Goal: Task Accomplishment & Management: Manage account settings

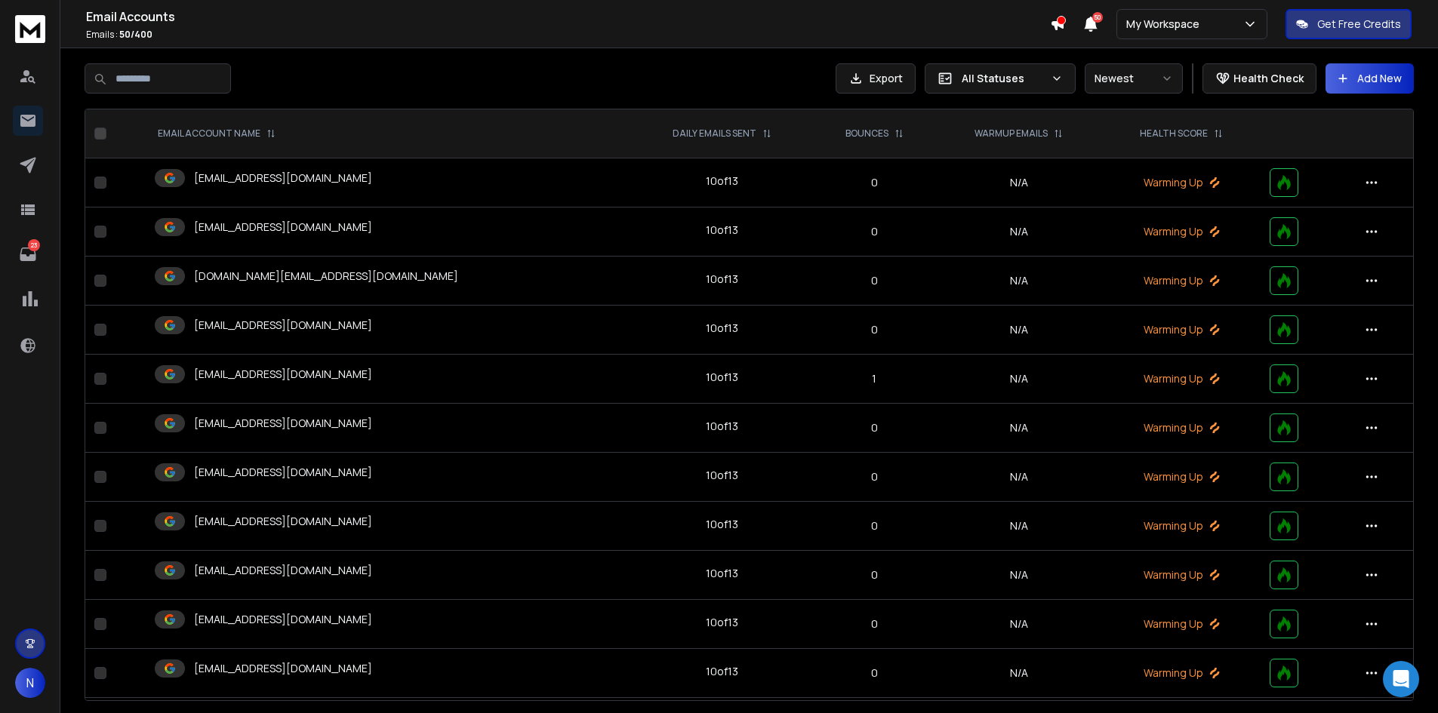
click at [175, 72] on input at bounding box center [158, 78] width 146 height 30
paste input "**********"
type input "**********"
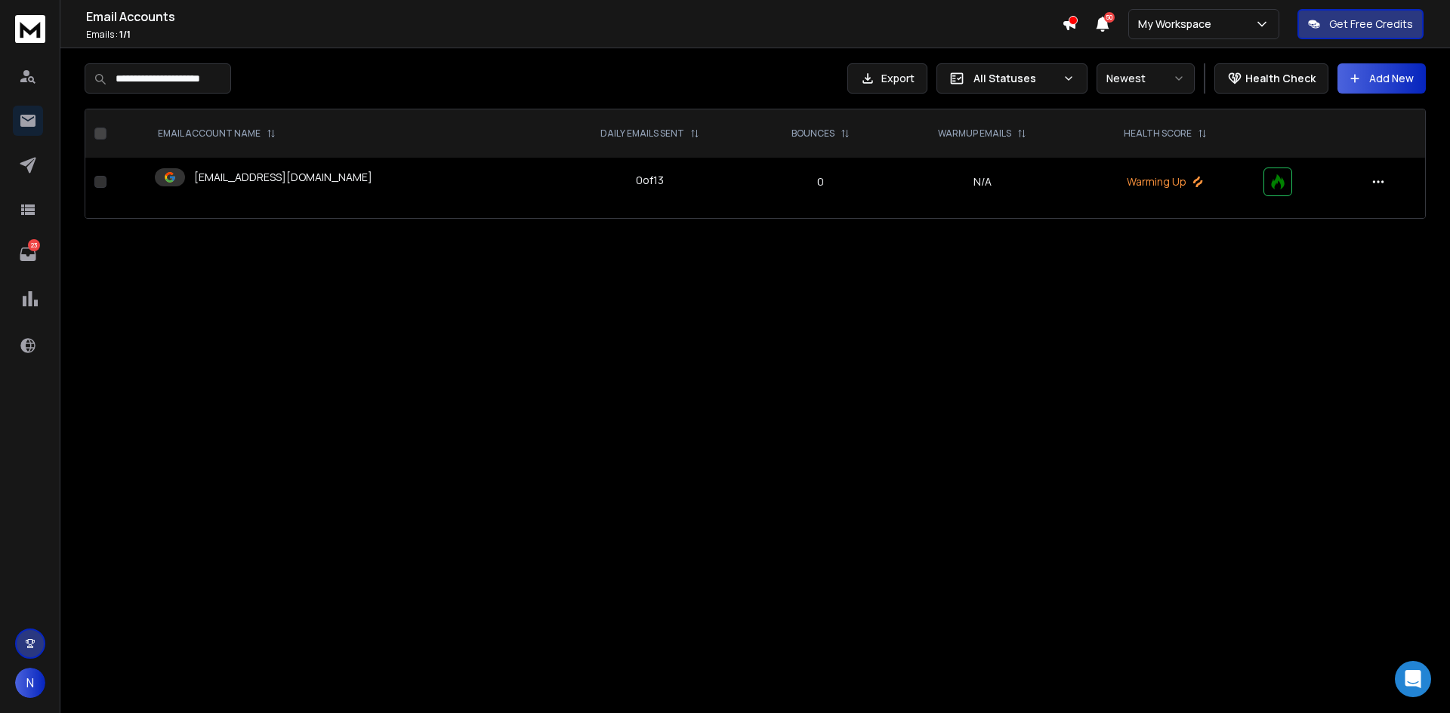
click at [205, 85] on input "**********" at bounding box center [158, 78] width 146 height 30
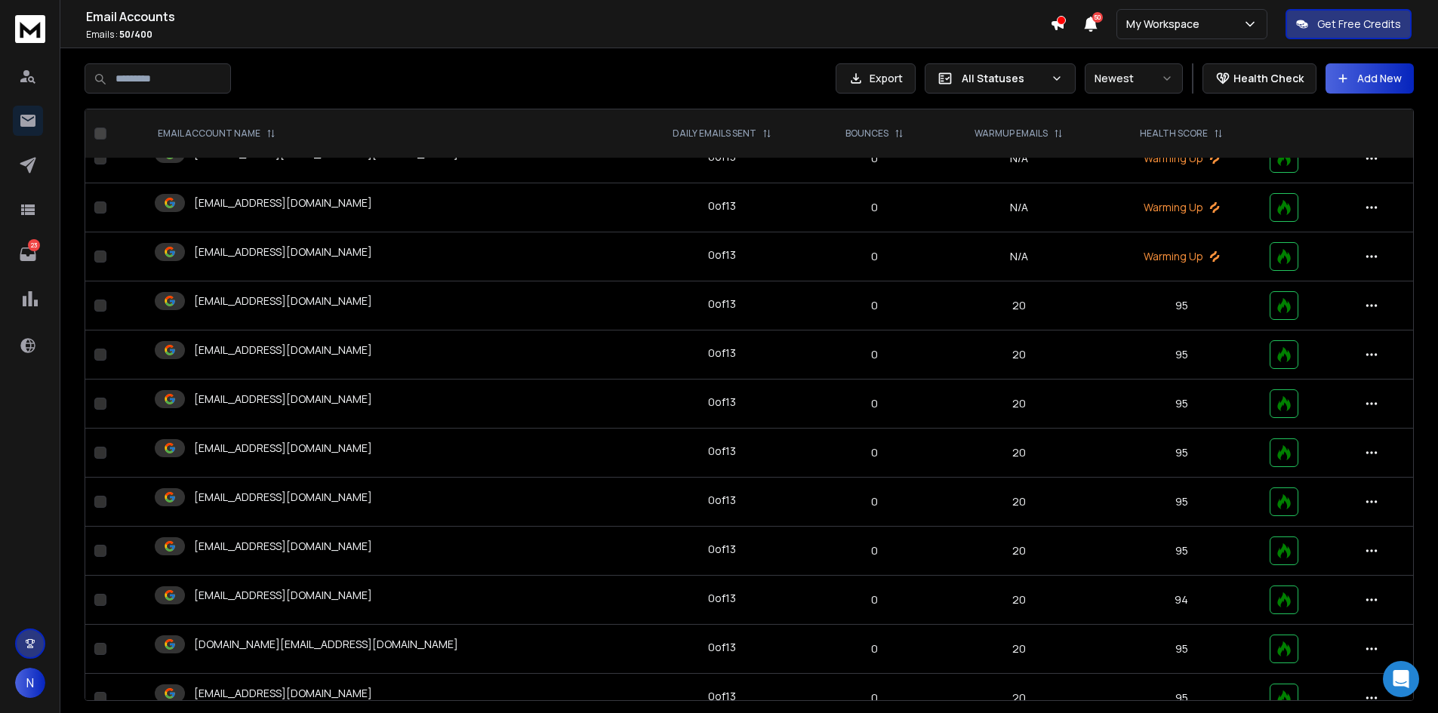
scroll to position [1585, 0]
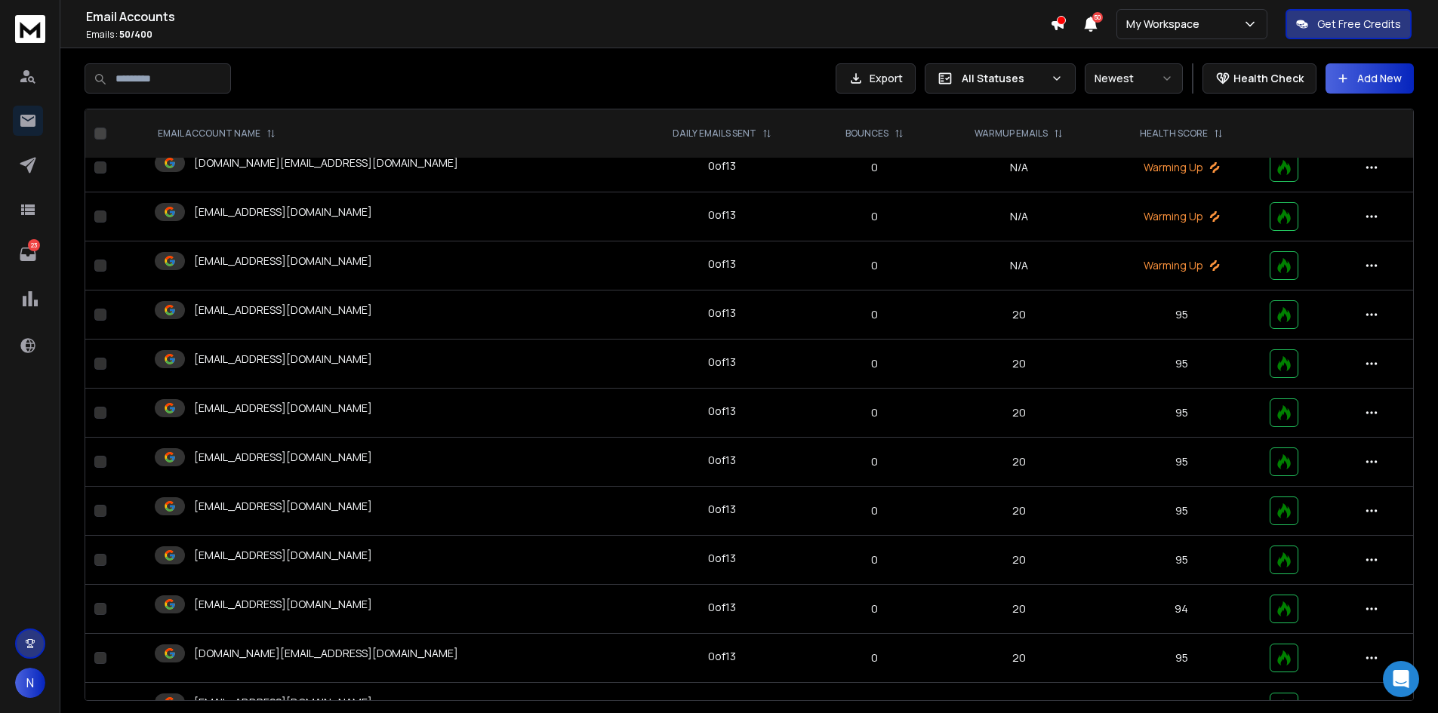
drag, startPoint x: 846, startPoint y: 162, endPoint x: 833, endPoint y: 165, distance: 13.2
drag, startPoint x: 855, startPoint y: 155, endPoint x: 834, endPoint y: 155, distance: 20.4
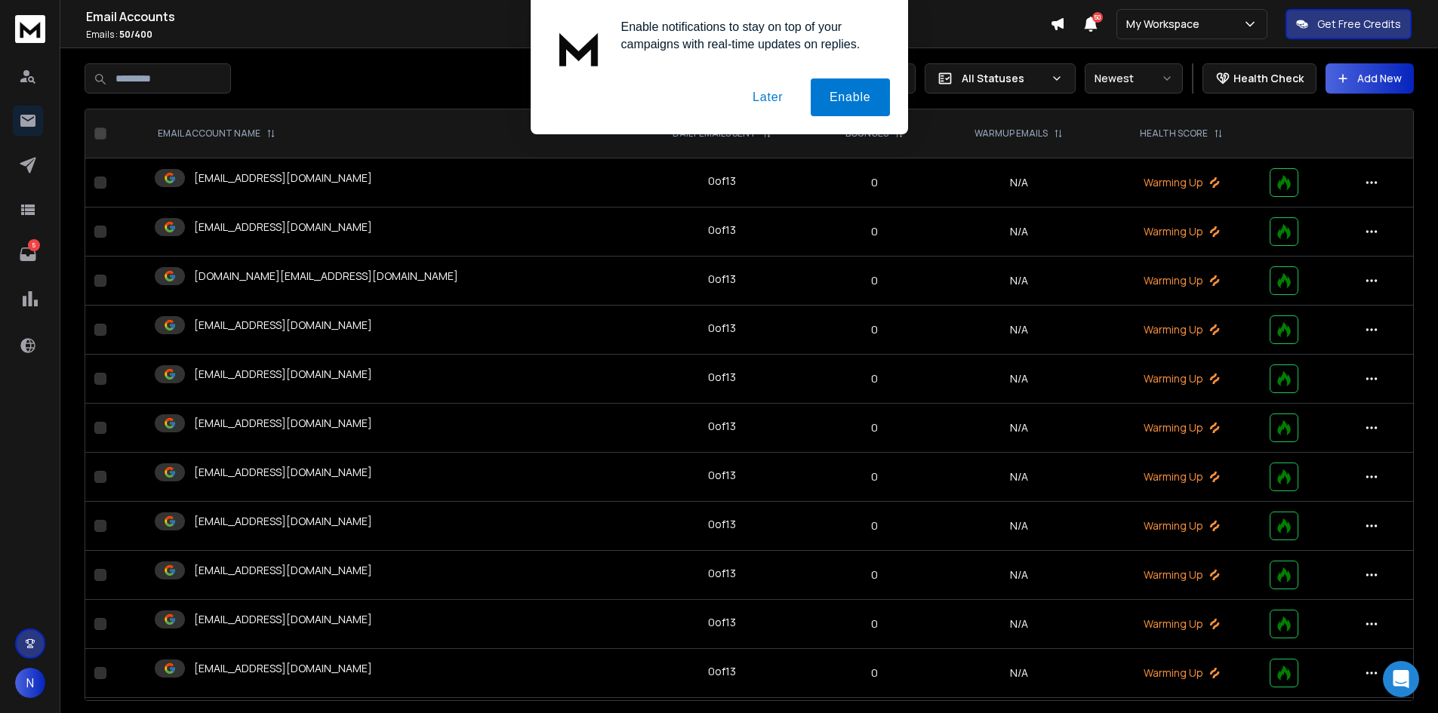
click at [767, 95] on button "Later" at bounding box center [768, 98] width 68 height 38
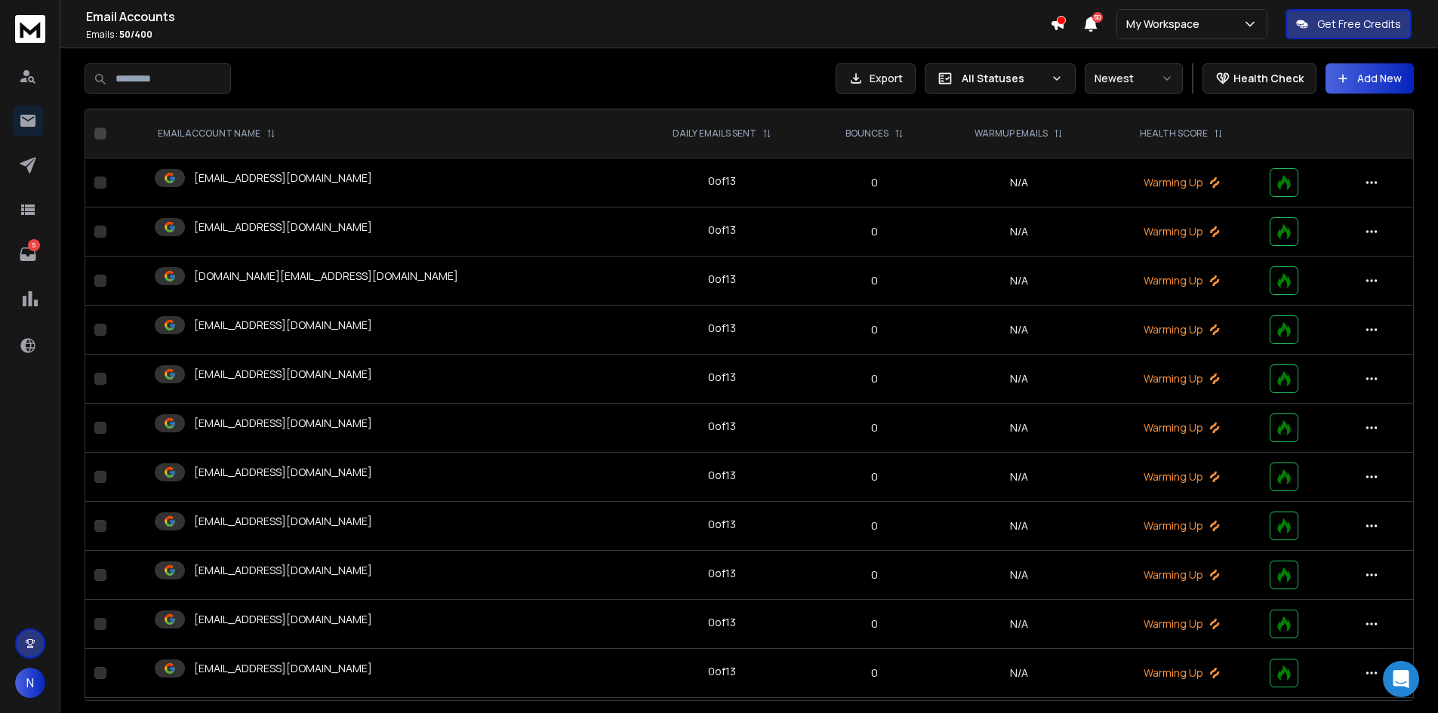
click at [34, 119] on icon at bounding box center [27, 121] width 15 height 12
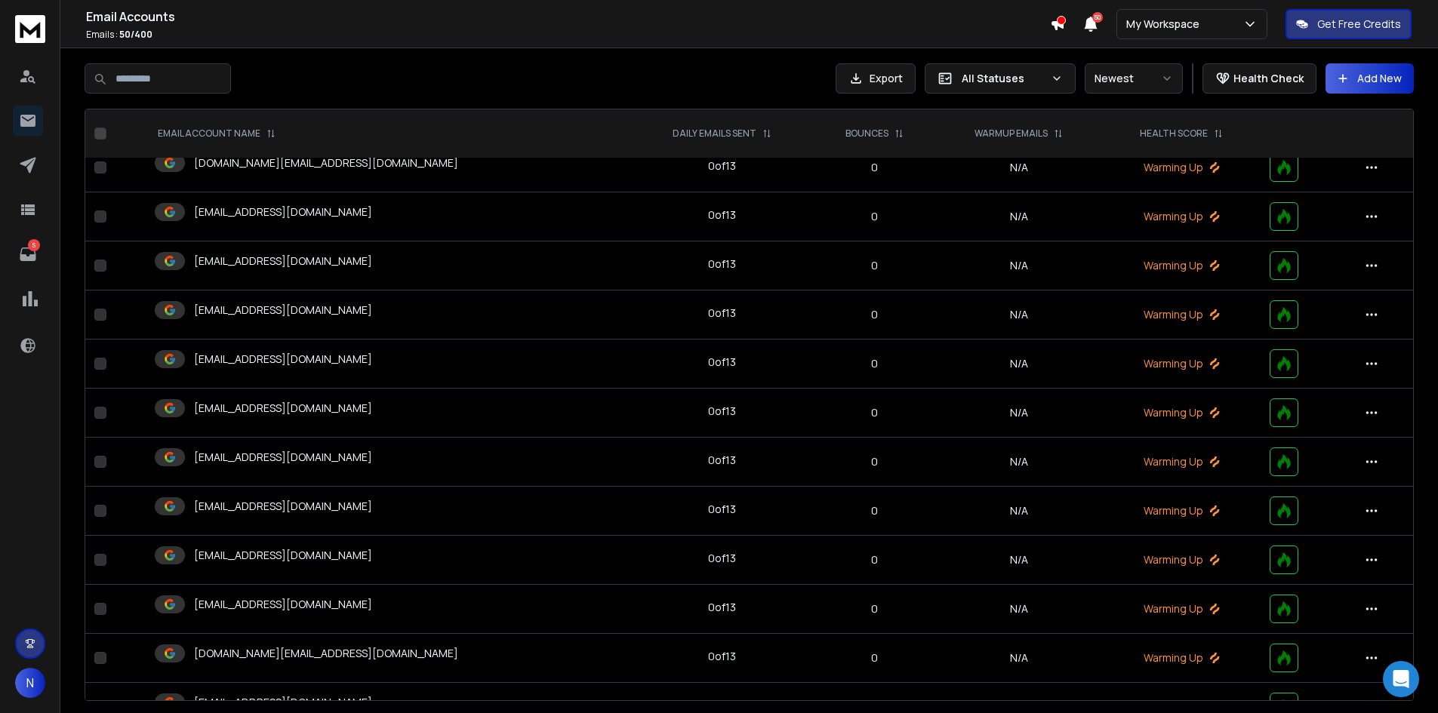
scroll to position [981, 0]
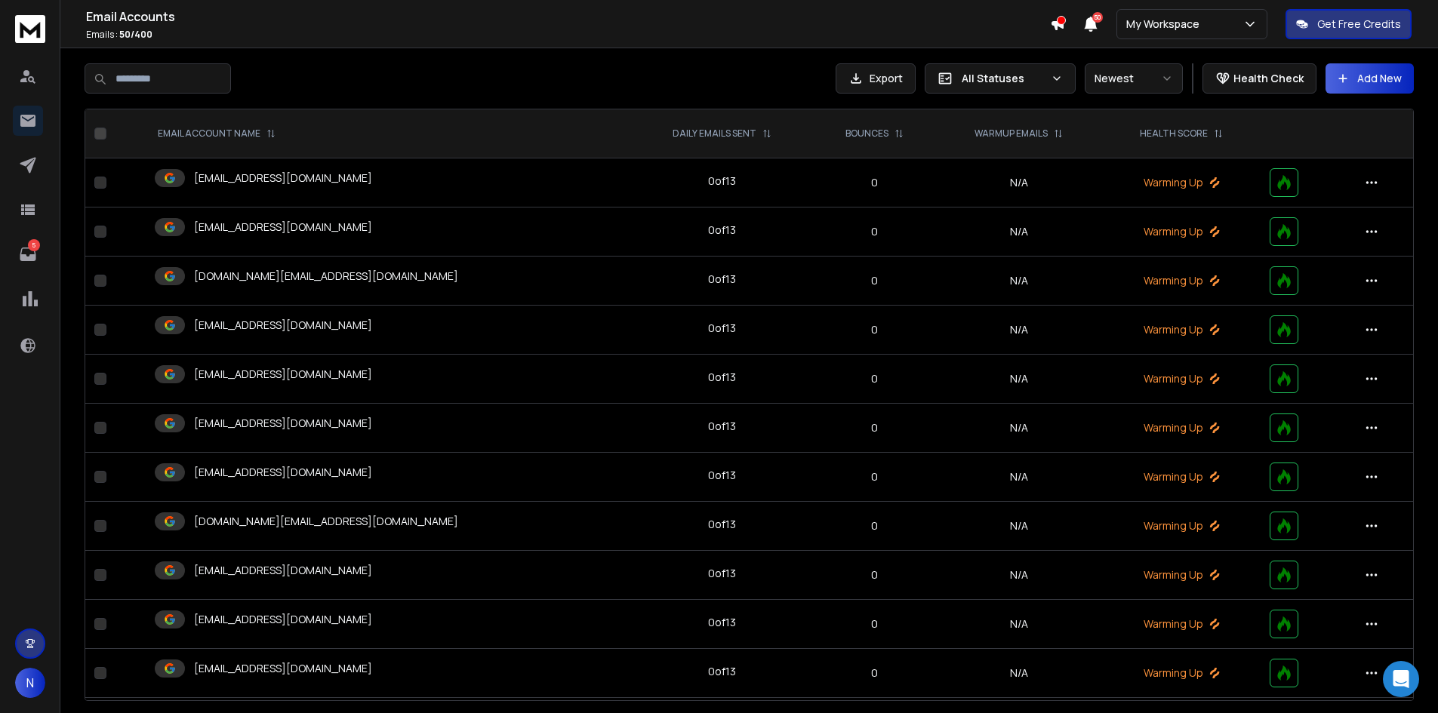
click at [8, 165] on div "5 N" at bounding box center [30, 356] width 60 height 713
click at [11, 163] on div "5 N" at bounding box center [30, 356] width 60 height 713
click at [23, 164] on icon at bounding box center [28, 165] width 16 height 16
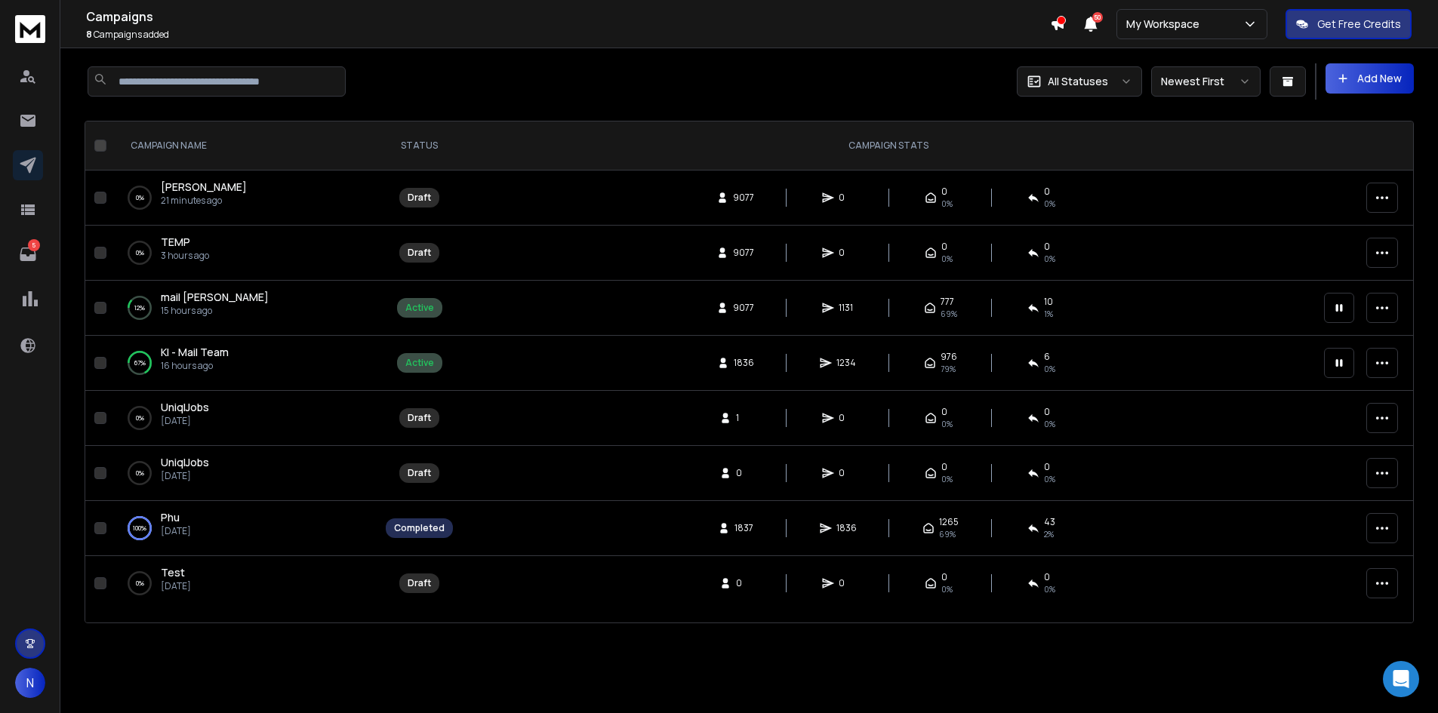
click at [488, 199] on div "9077 0 0 0% 0 0%" at bounding box center [888, 198] width 835 height 24
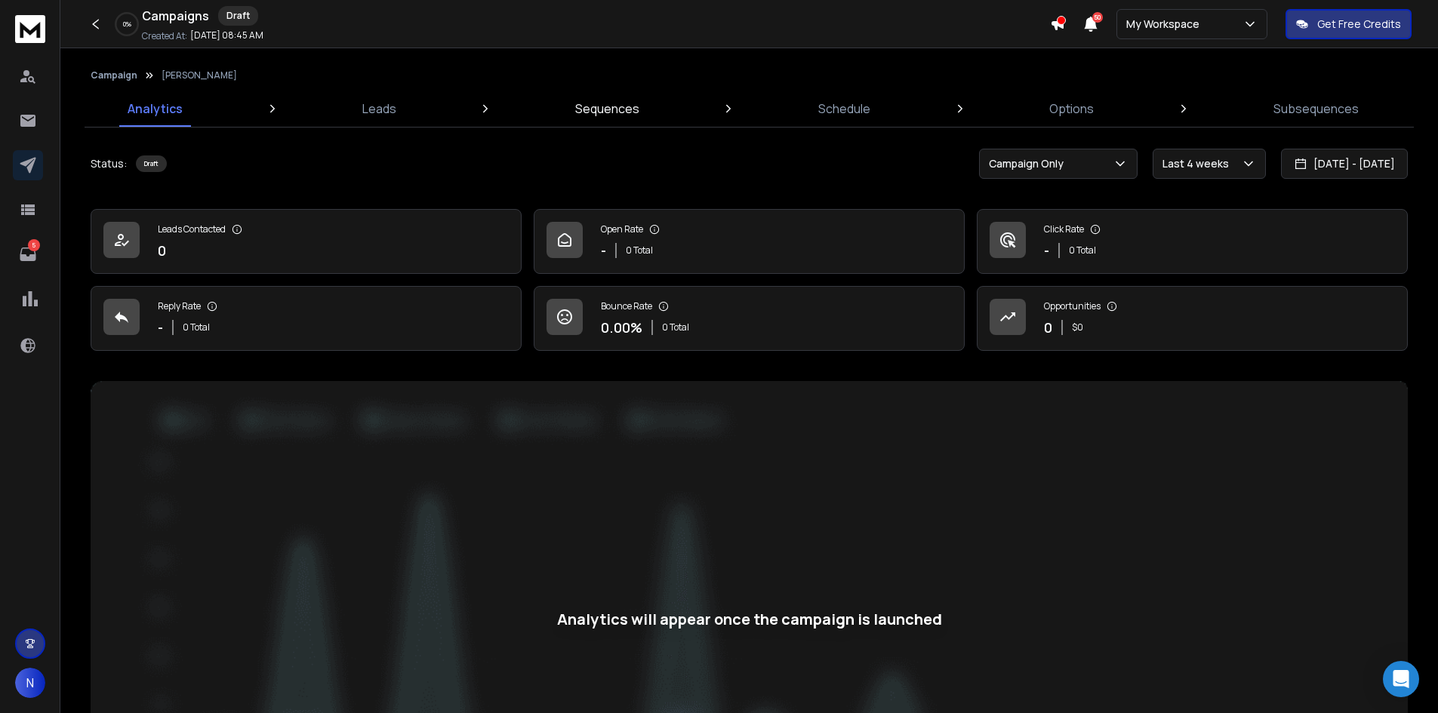
click at [608, 107] on p "Sequences" at bounding box center [607, 109] width 64 height 18
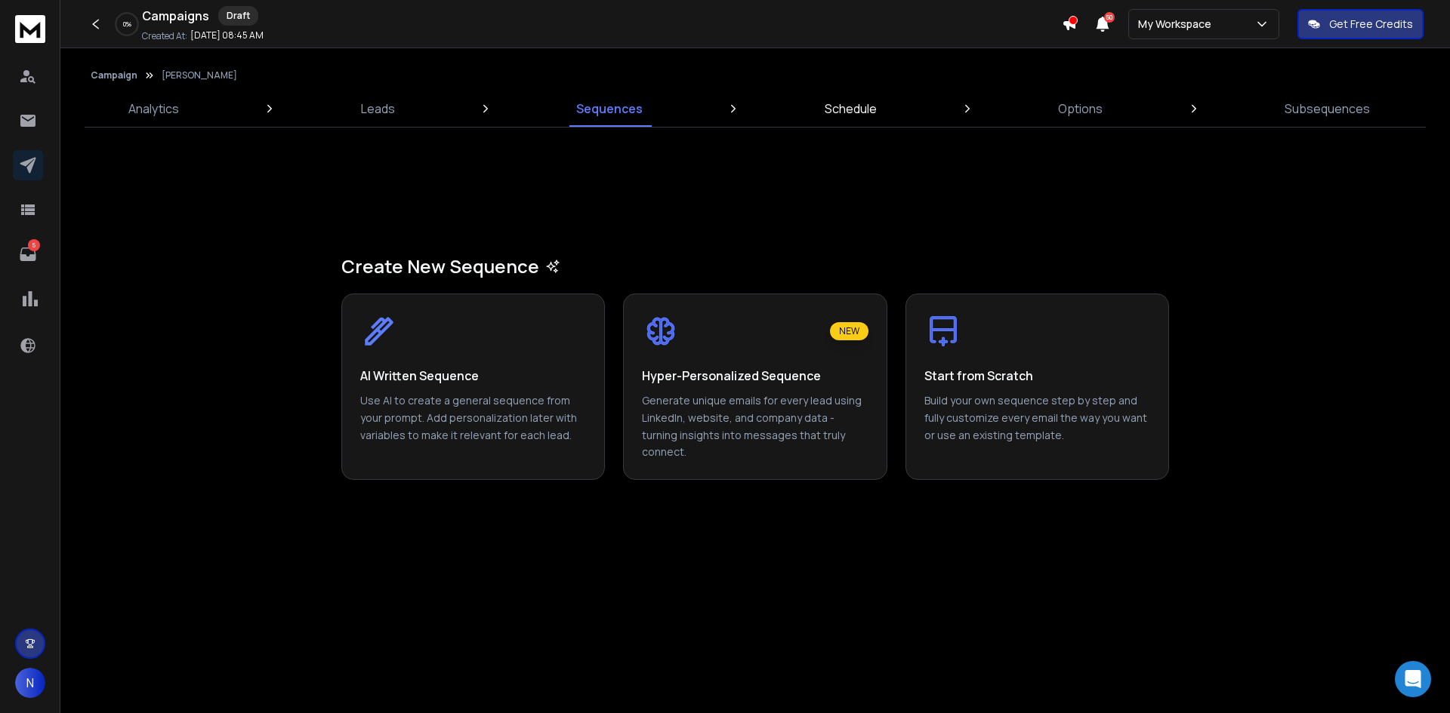
click at [826, 108] on p "Schedule" at bounding box center [850, 109] width 52 height 18
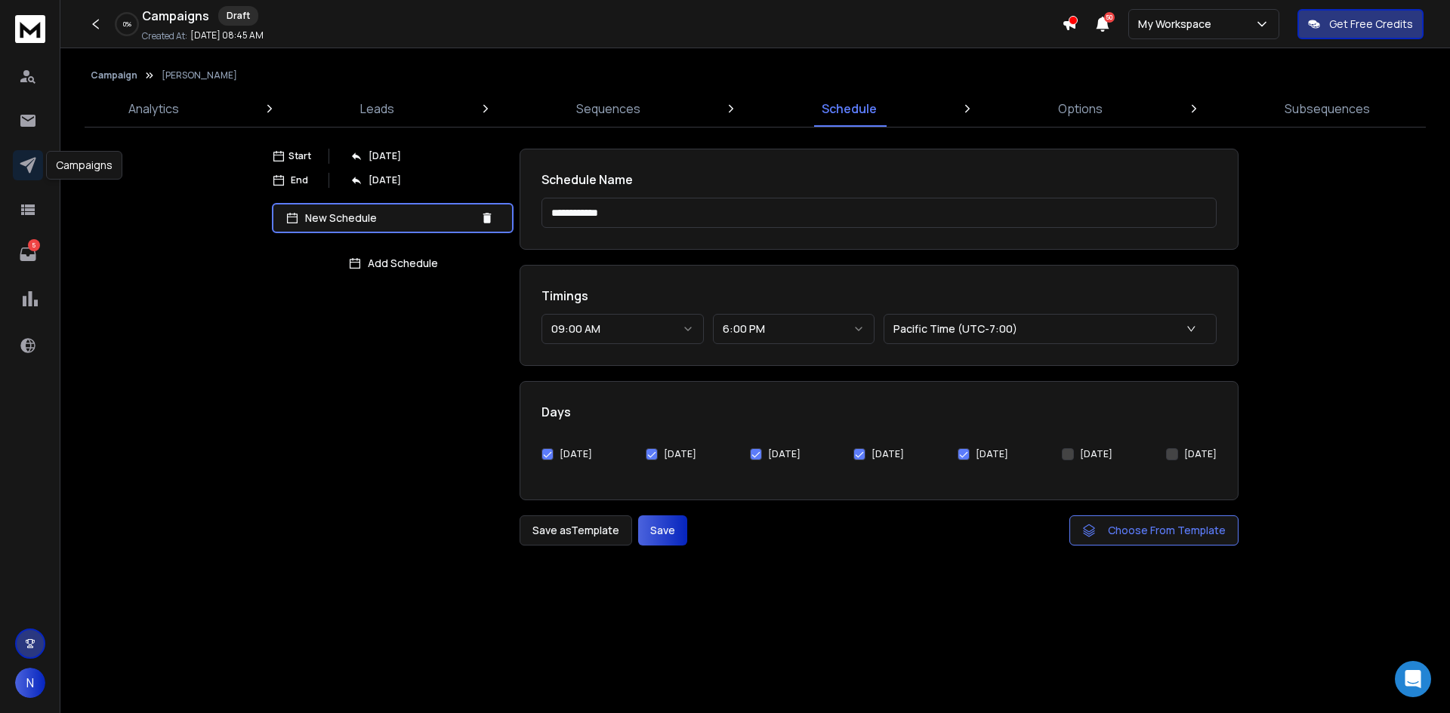
click at [24, 168] on icon at bounding box center [28, 165] width 18 height 18
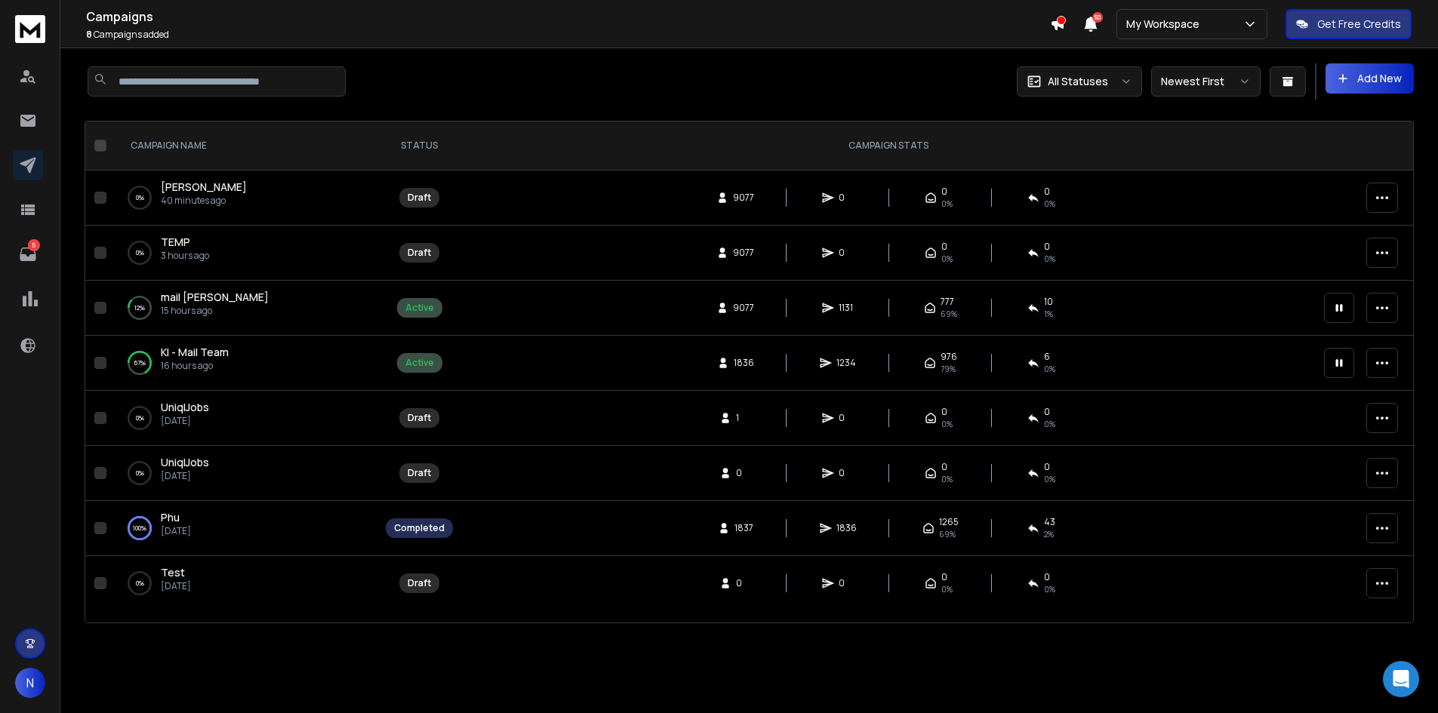
click at [950, 82] on div "Campaigns 8 Campaigns Added All Statuses Newest First Add New" at bounding box center [1082, 81] width 665 height 36
click at [612, 198] on div "9077 0 0 0% 0 0%" at bounding box center [888, 198] width 835 height 24
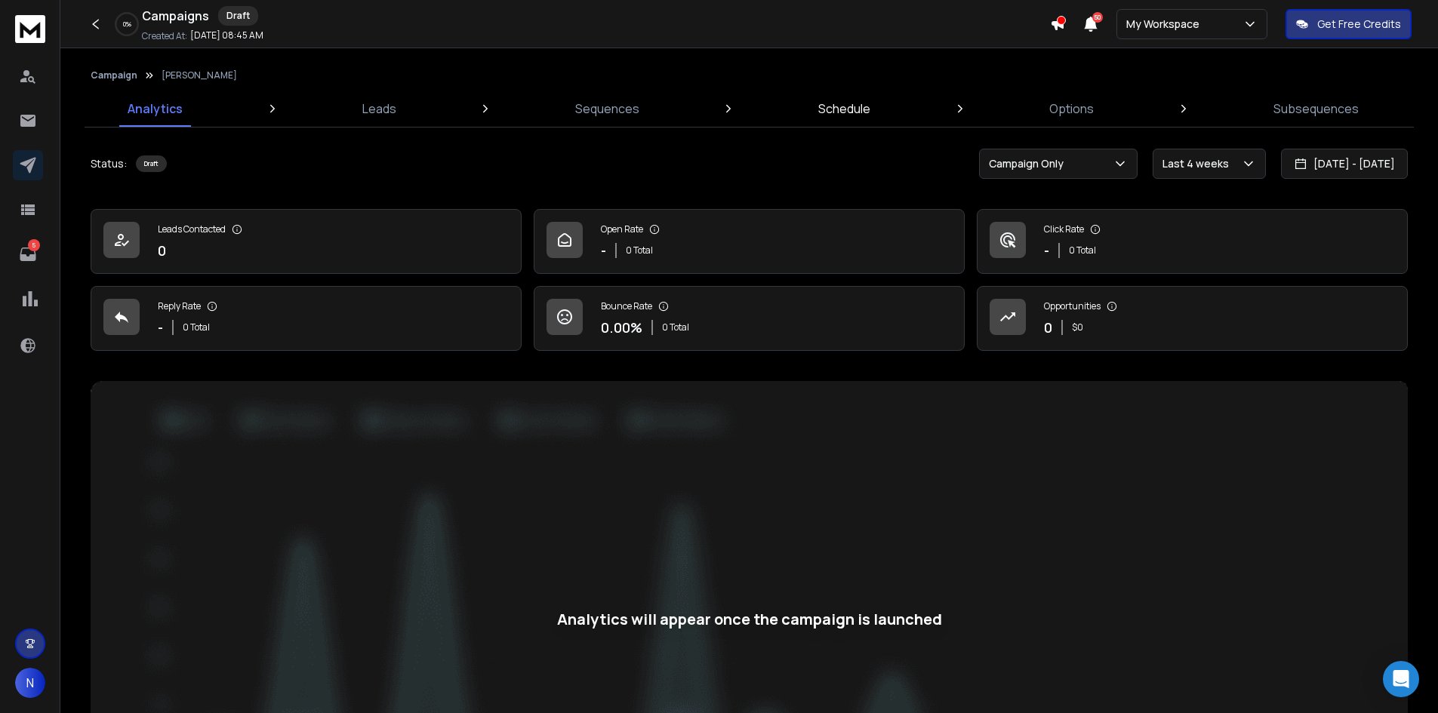
click at [855, 104] on p "Schedule" at bounding box center [844, 109] width 52 height 18
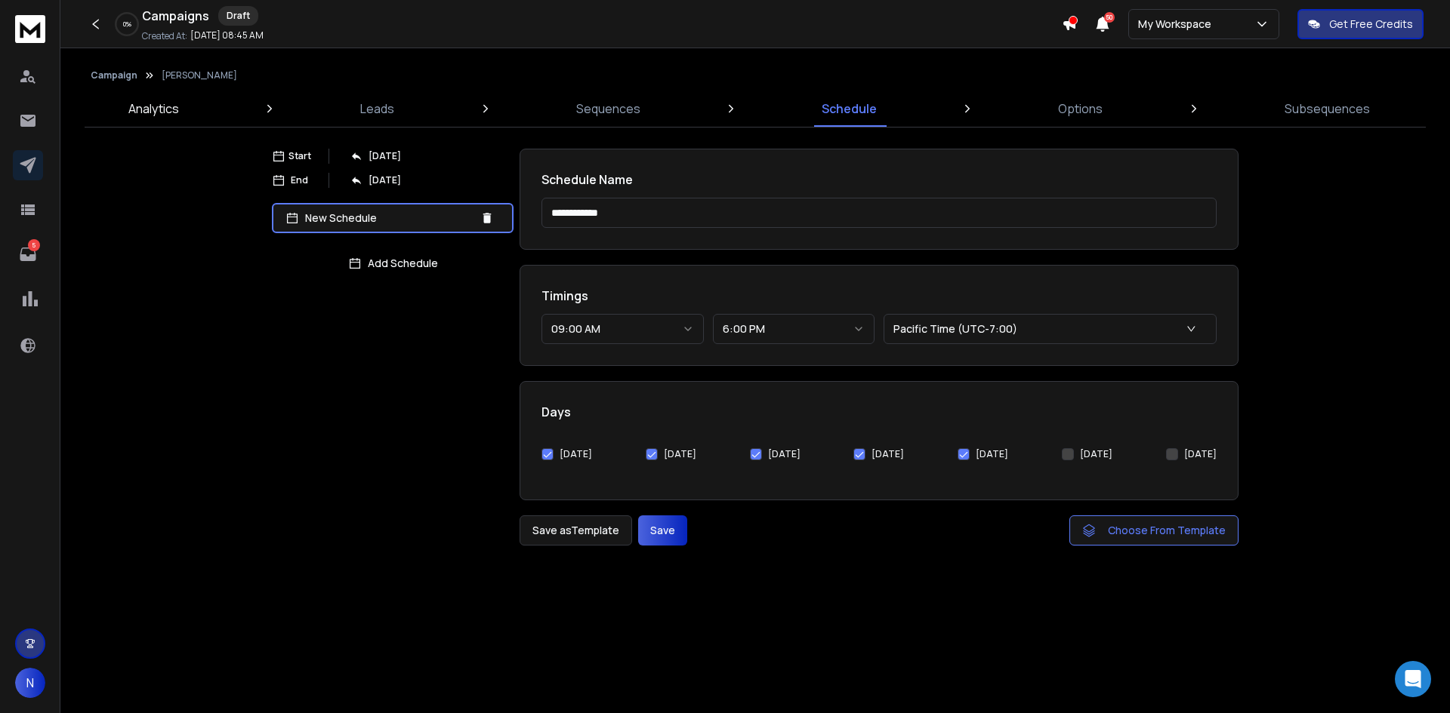
click at [167, 112] on p "Analytics" at bounding box center [153, 109] width 51 height 18
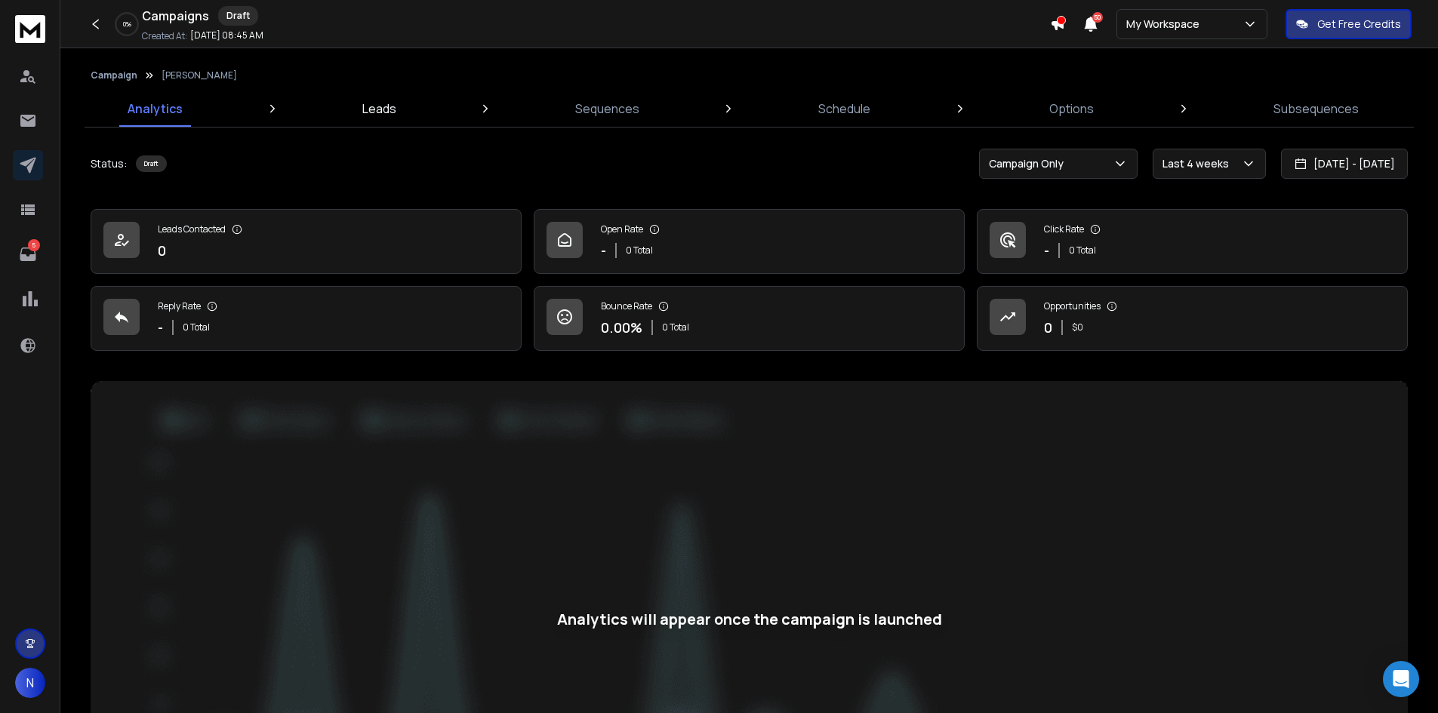
click at [396, 112] on link "Leads" at bounding box center [379, 109] width 52 height 36
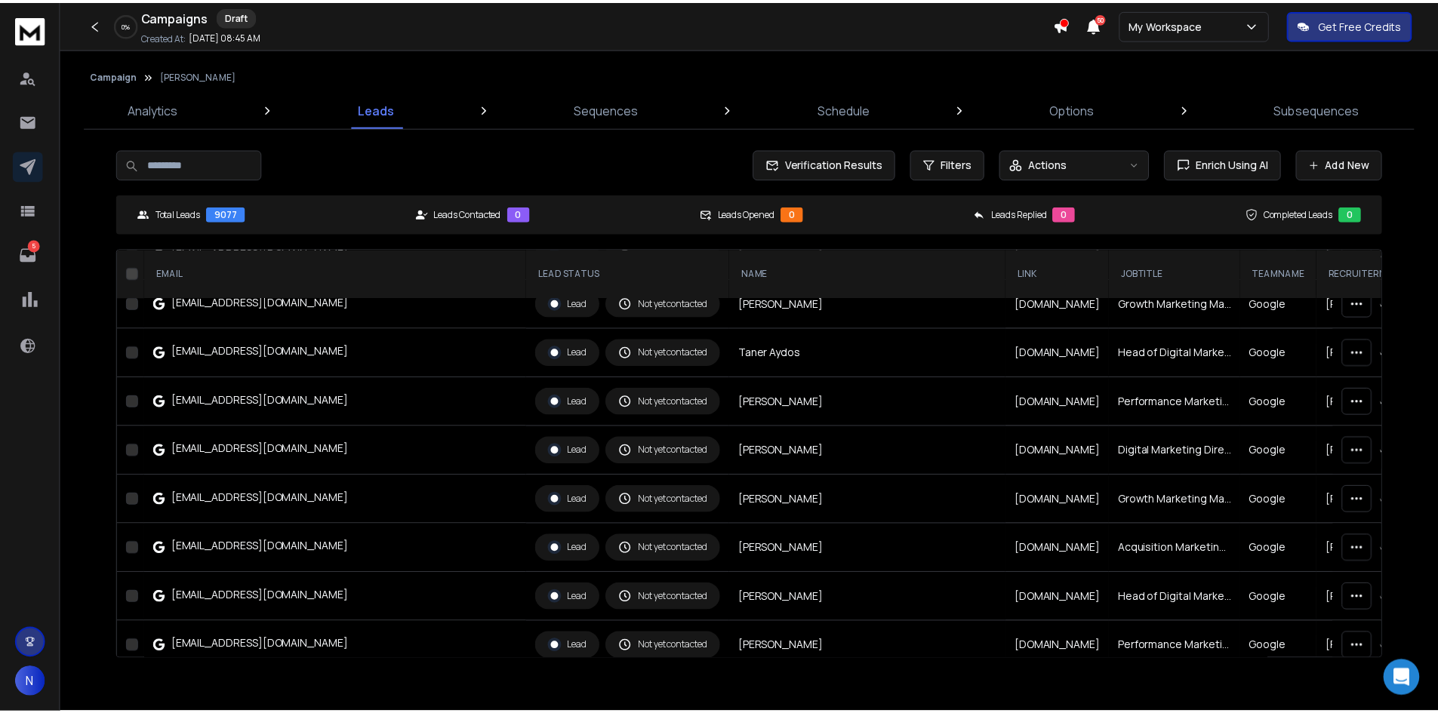
scroll to position [226, 0]
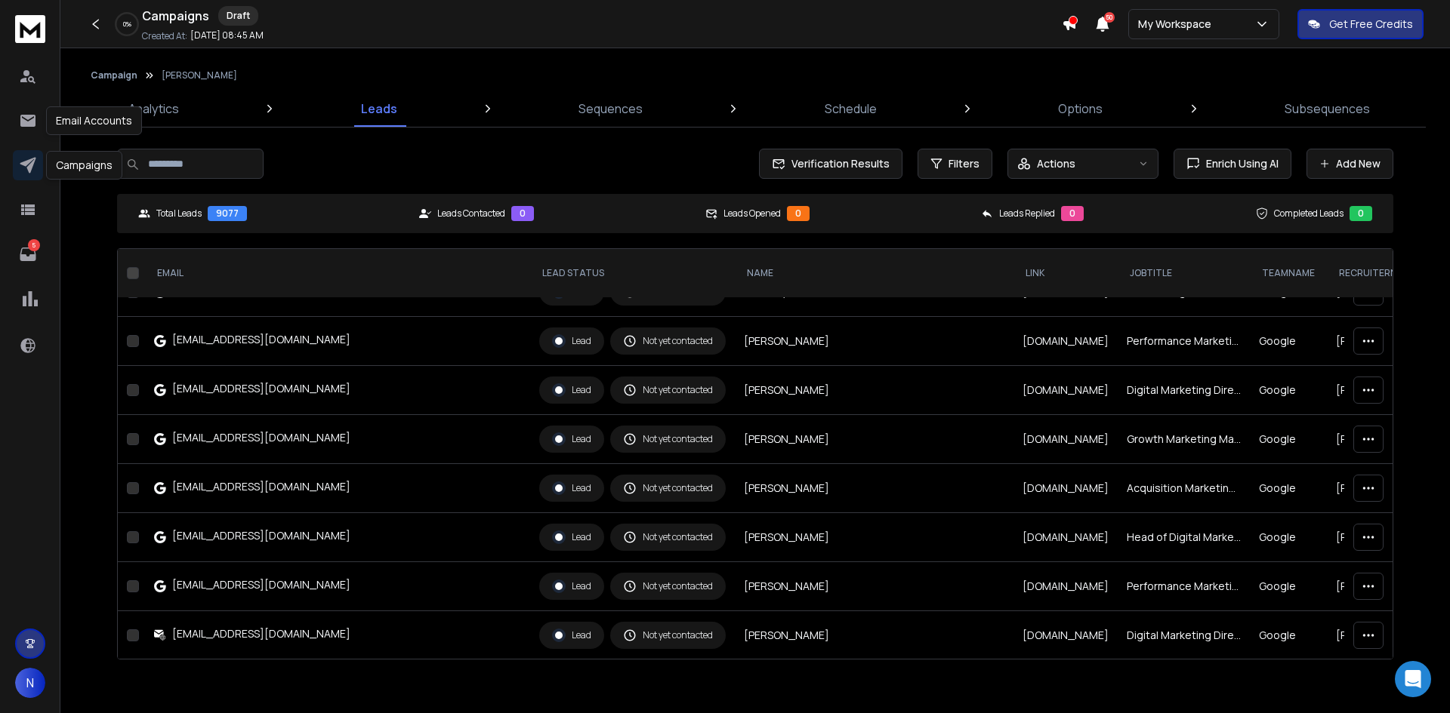
click at [41, 163] on link at bounding box center [28, 165] width 30 height 30
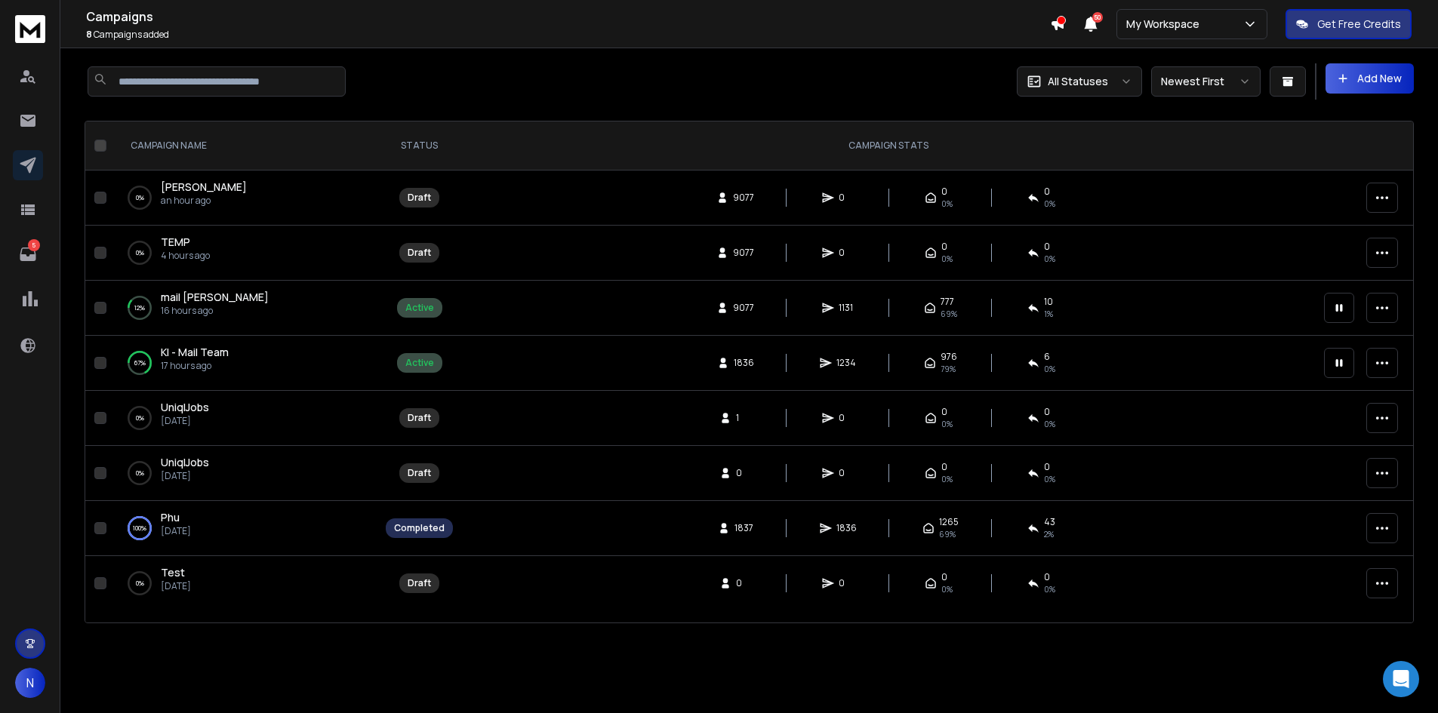
click at [1114, 365] on div "1836 1234 976 79 % 6 0 %" at bounding box center [888, 363] width 835 height 24
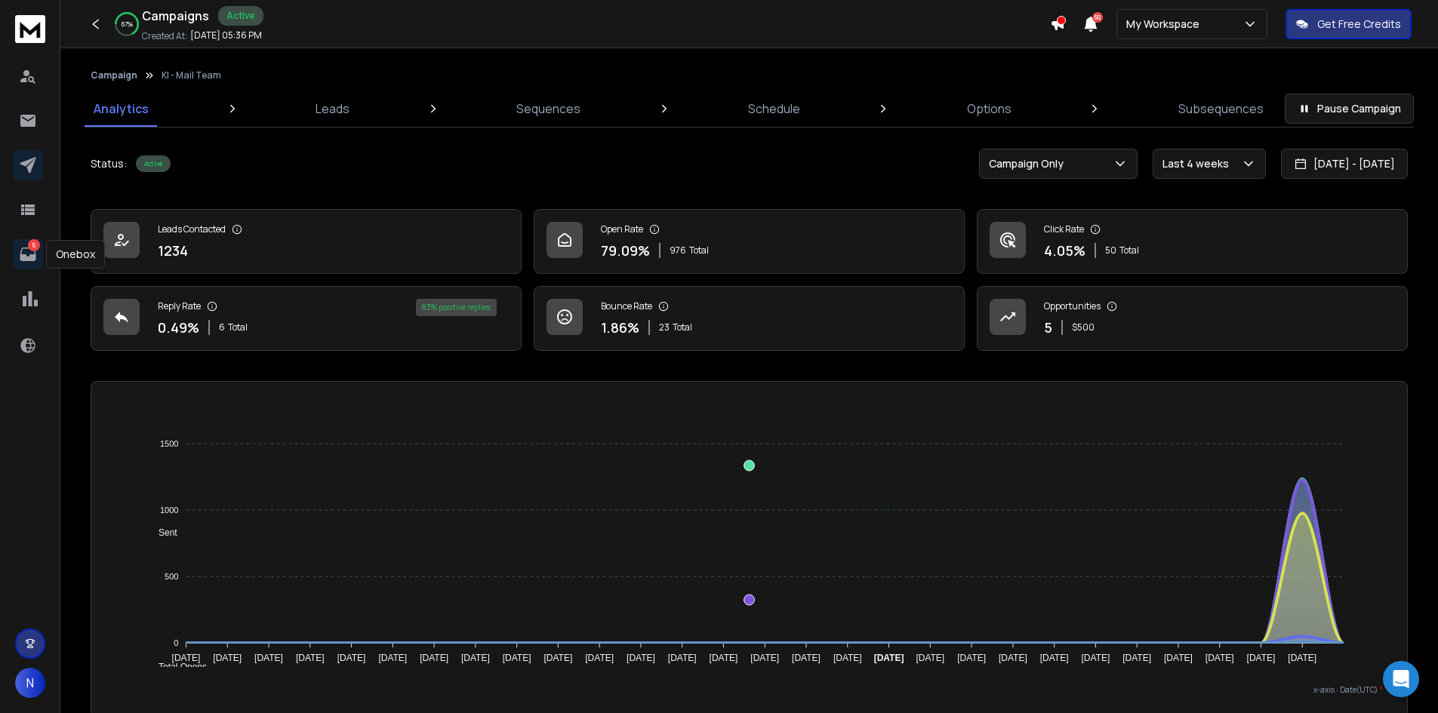
click at [23, 254] on icon at bounding box center [28, 255] width 16 height 14
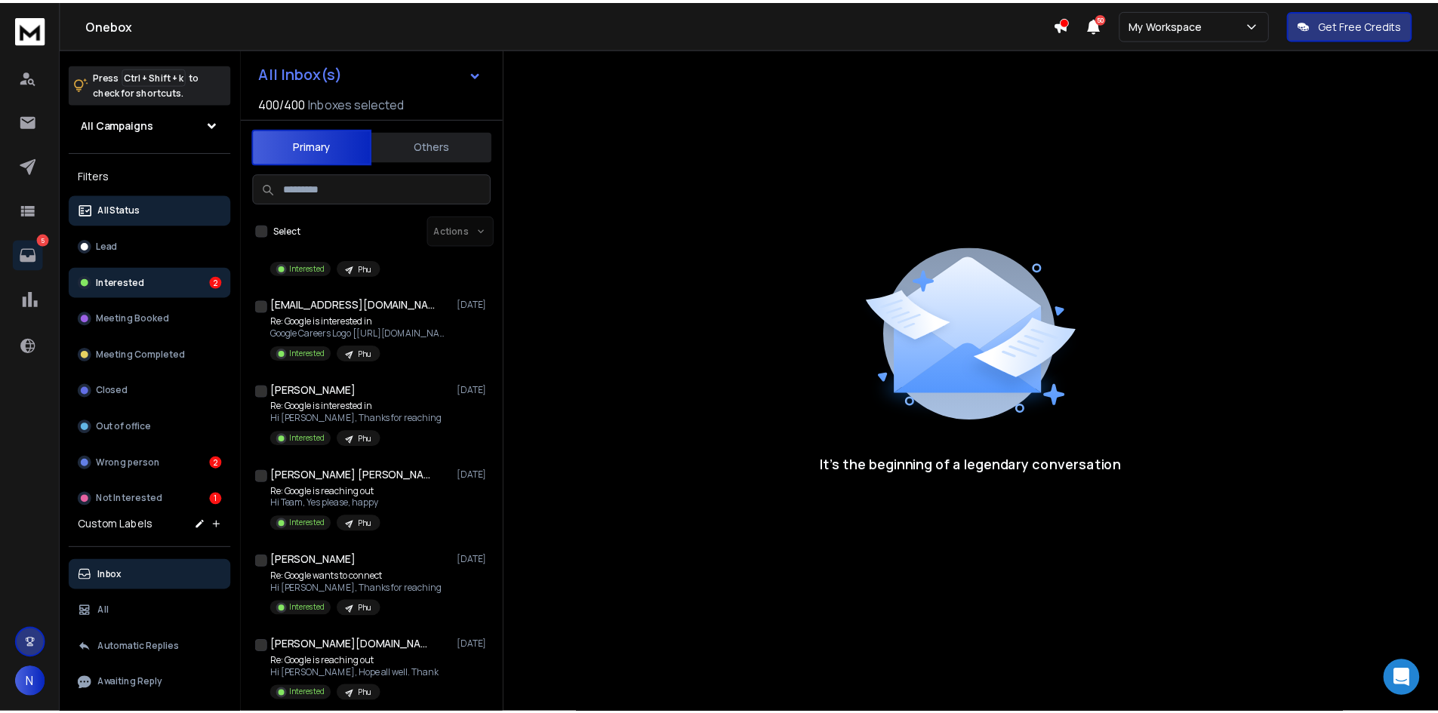
scroll to position [3161, 0]
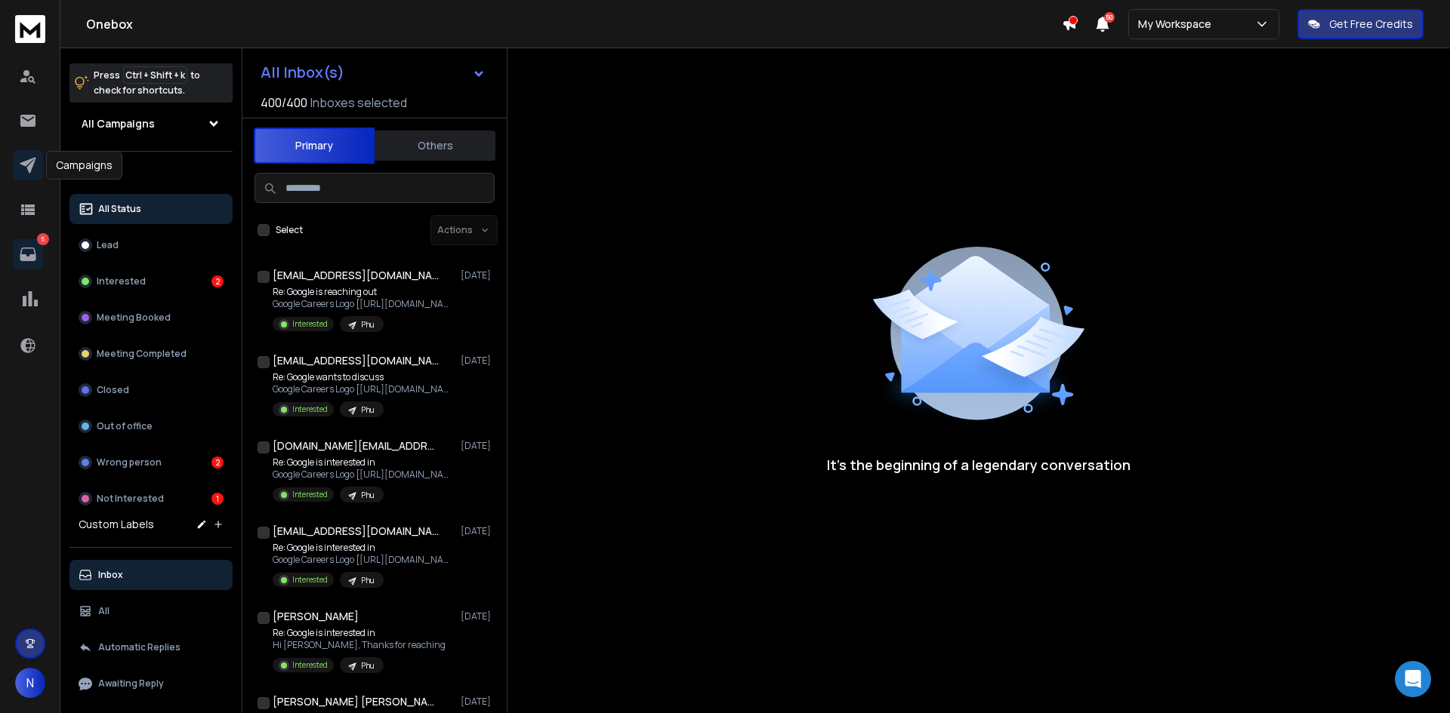
click at [36, 155] on link at bounding box center [28, 165] width 30 height 30
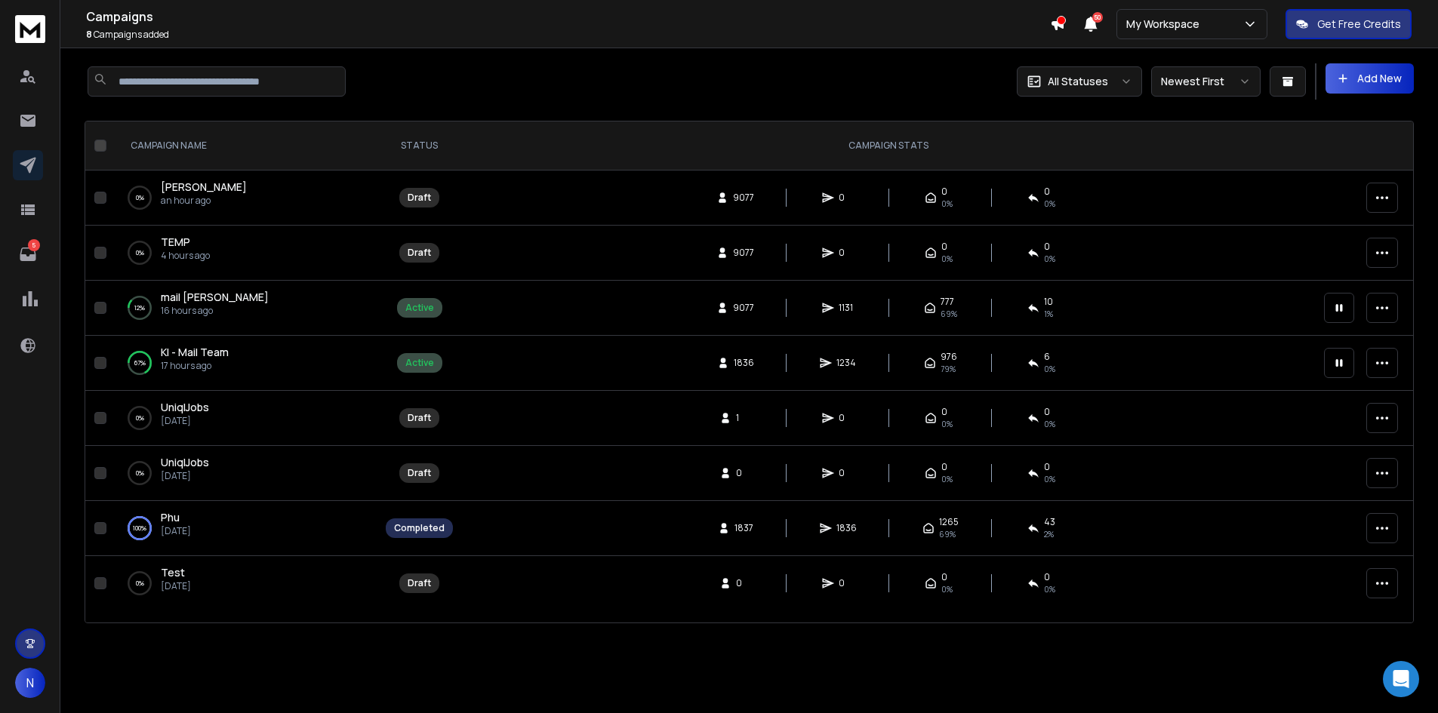
click at [99, 418] on button "button" at bounding box center [100, 418] width 12 height 12
click at [103, 470] on button "button" at bounding box center [100, 473] width 12 height 12
click at [104, 584] on button "button" at bounding box center [100, 584] width 12 height 12
click at [100, 199] on button "button" at bounding box center [100, 198] width 12 height 12
click at [104, 251] on button "button" at bounding box center [100, 253] width 12 height 12
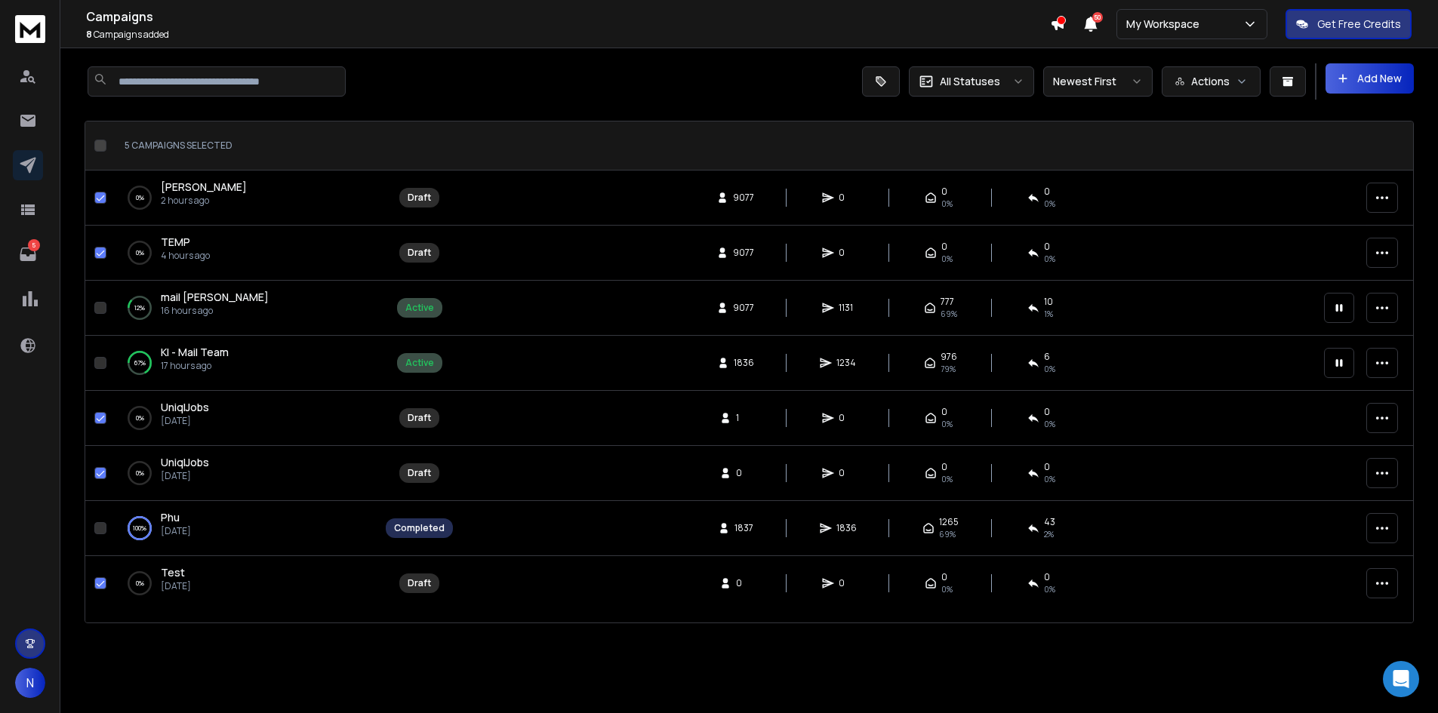
click at [1105, 79] on button "Newest First" at bounding box center [1097, 81] width 109 height 30
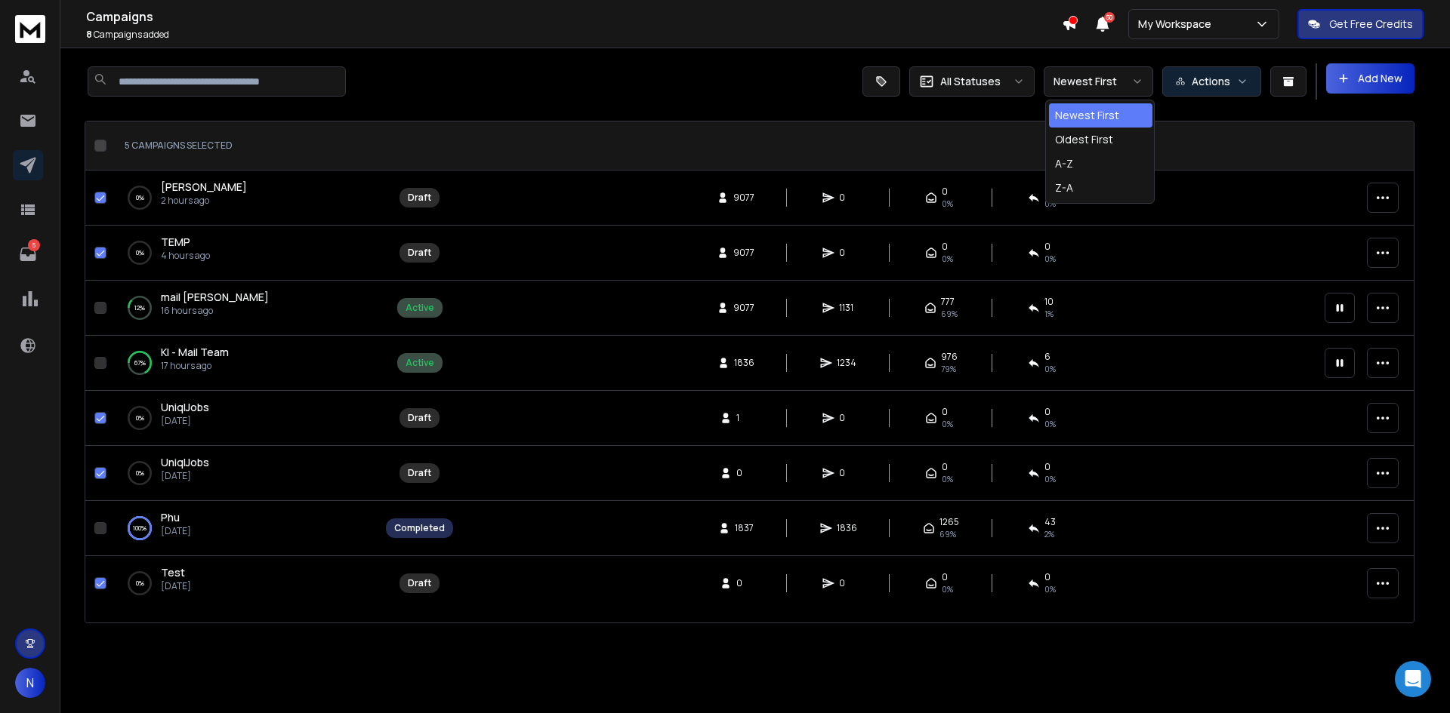
click at [1189, 77] on button "Actions" at bounding box center [1211, 81] width 99 height 30
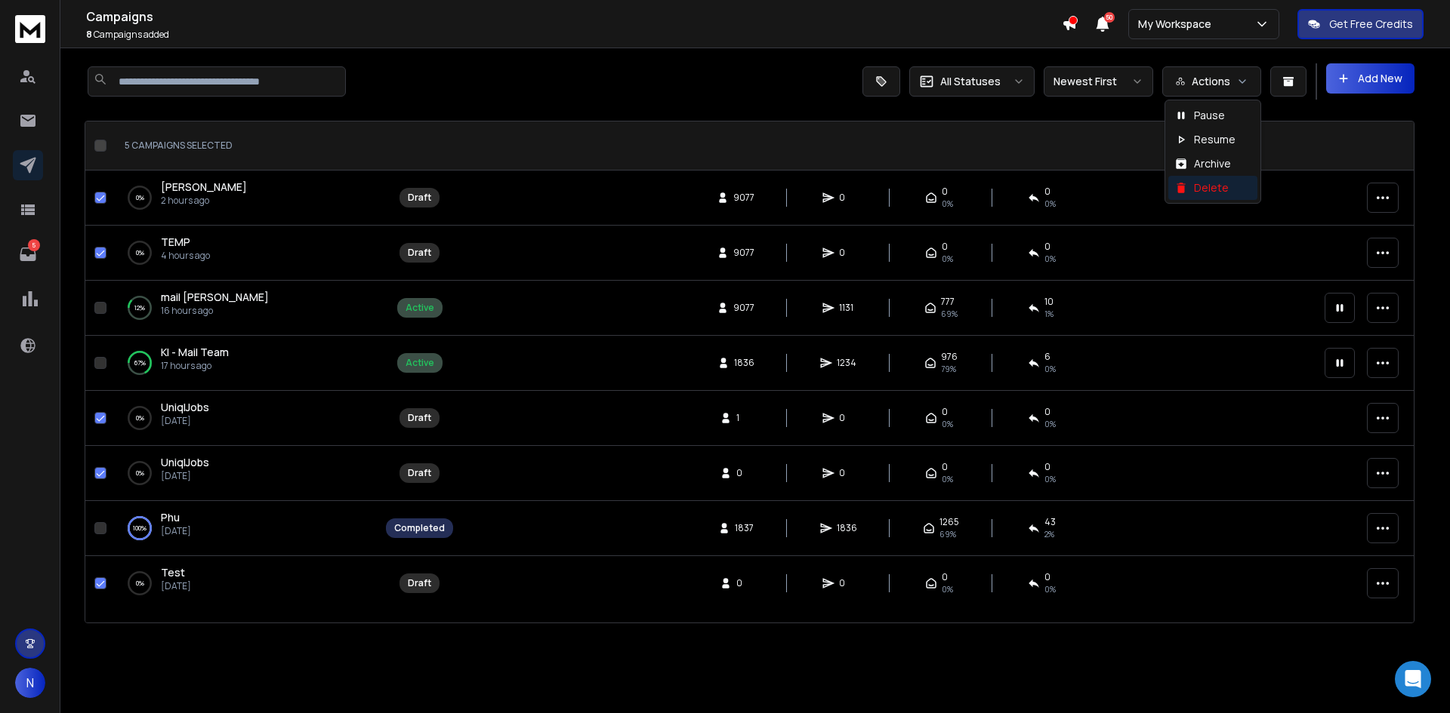
click at [1225, 195] on p "Delete" at bounding box center [1211, 187] width 35 height 15
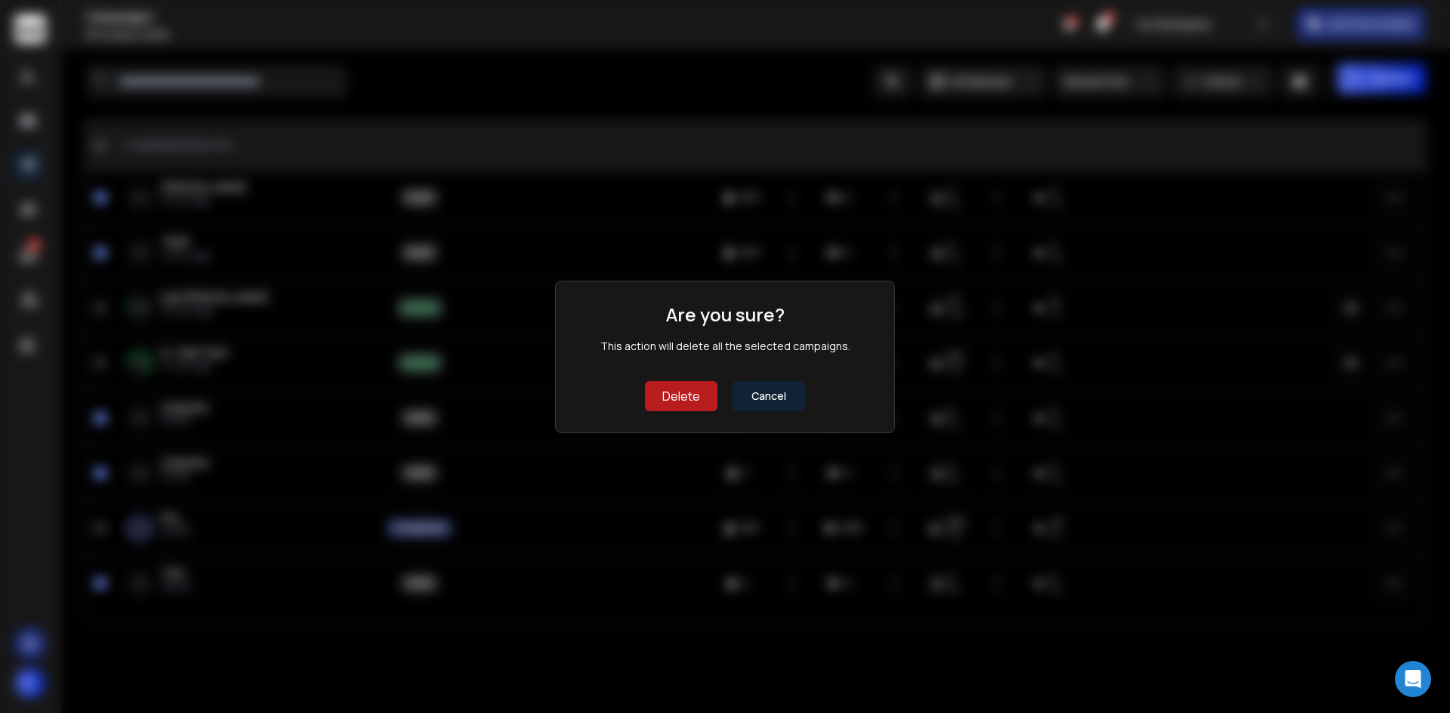
click at [694, 397] on p "delete" at bounding box center [681, 396] width 38 height 18
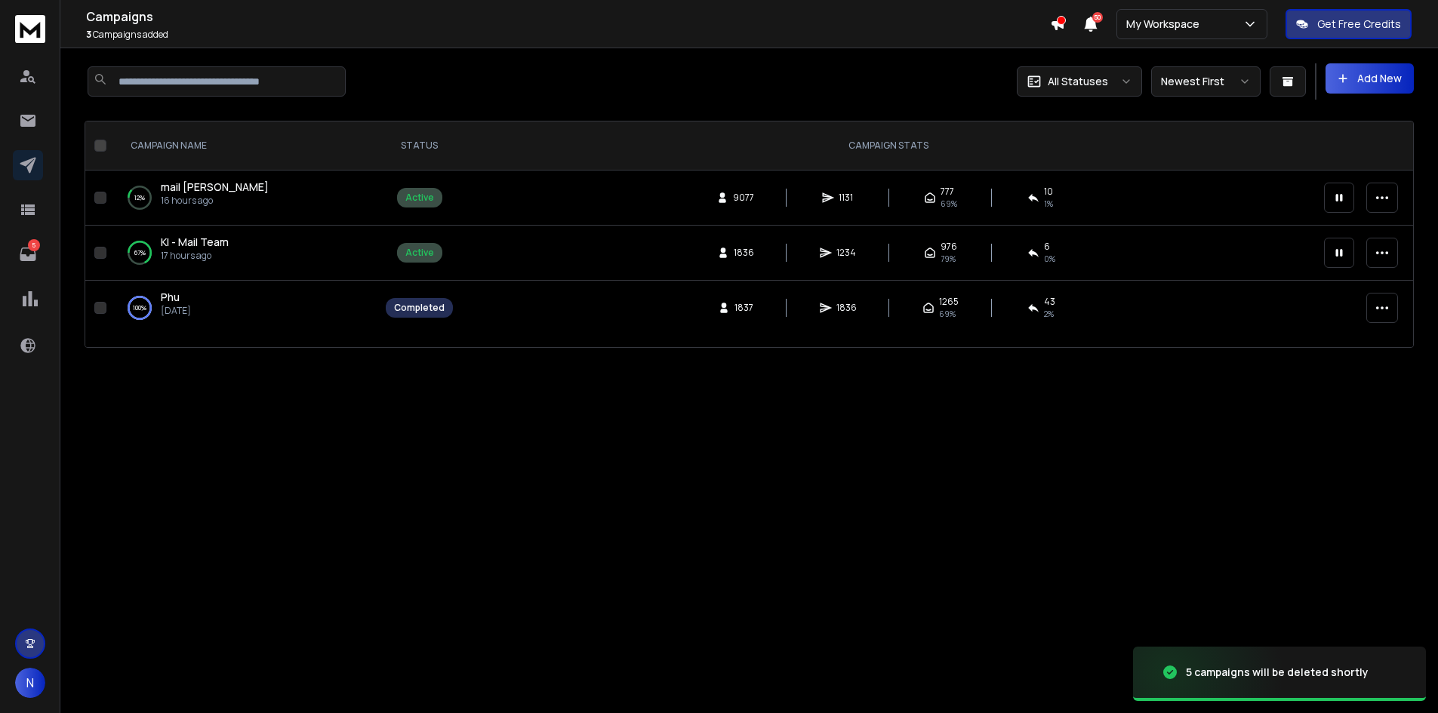
click at [690, 423] on div "Campaigns 3 Campaigns Added All Statuses Newest First Add New CAMPAIGN NAME STA…" at bounding box center [749, 419] width 1329 height 713
